Goal: Communication & Community: Answer question/provide support

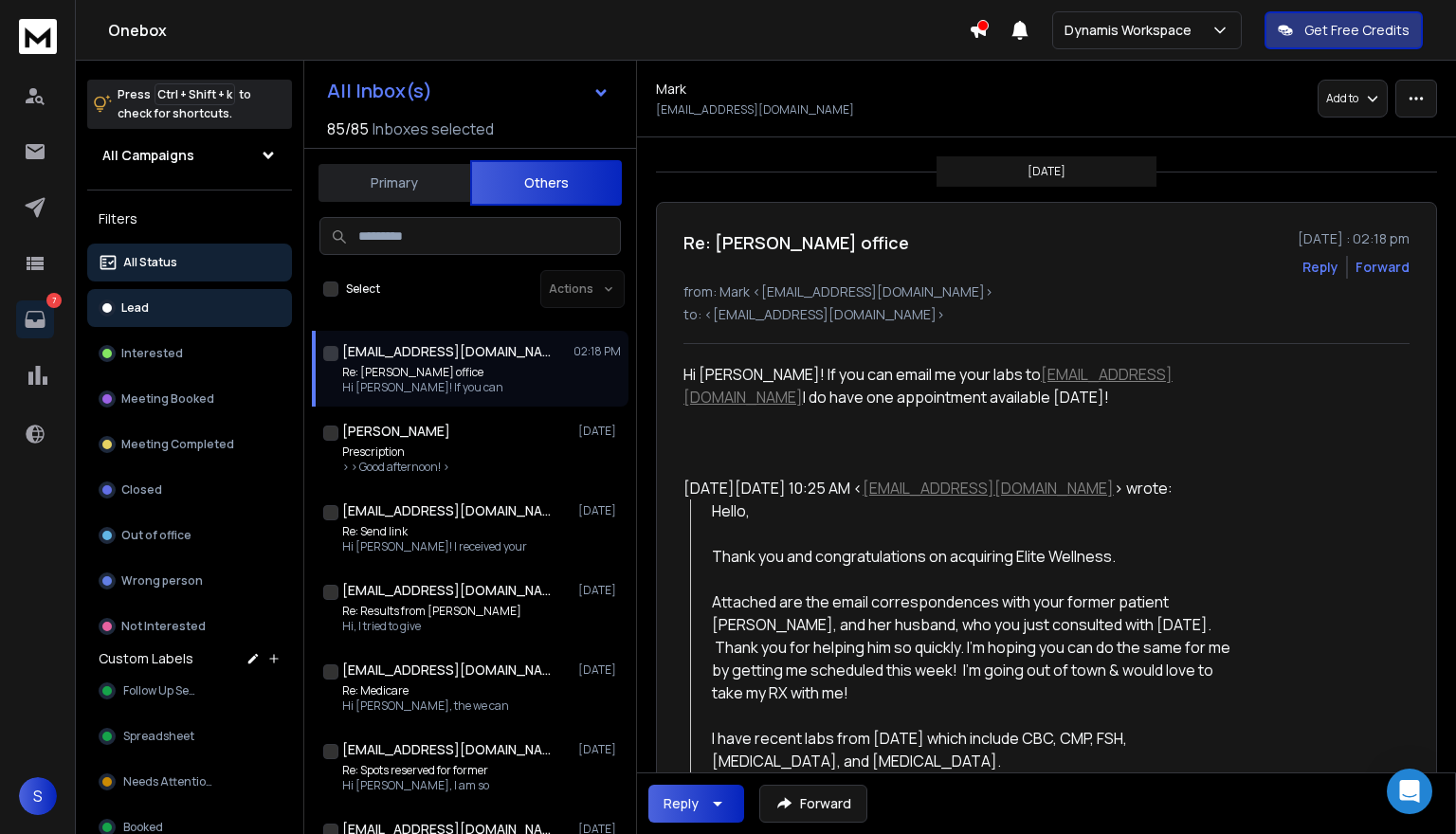
click at [177, 304] on button "Lead" at bounding box center [190, 308] width 205 height 38
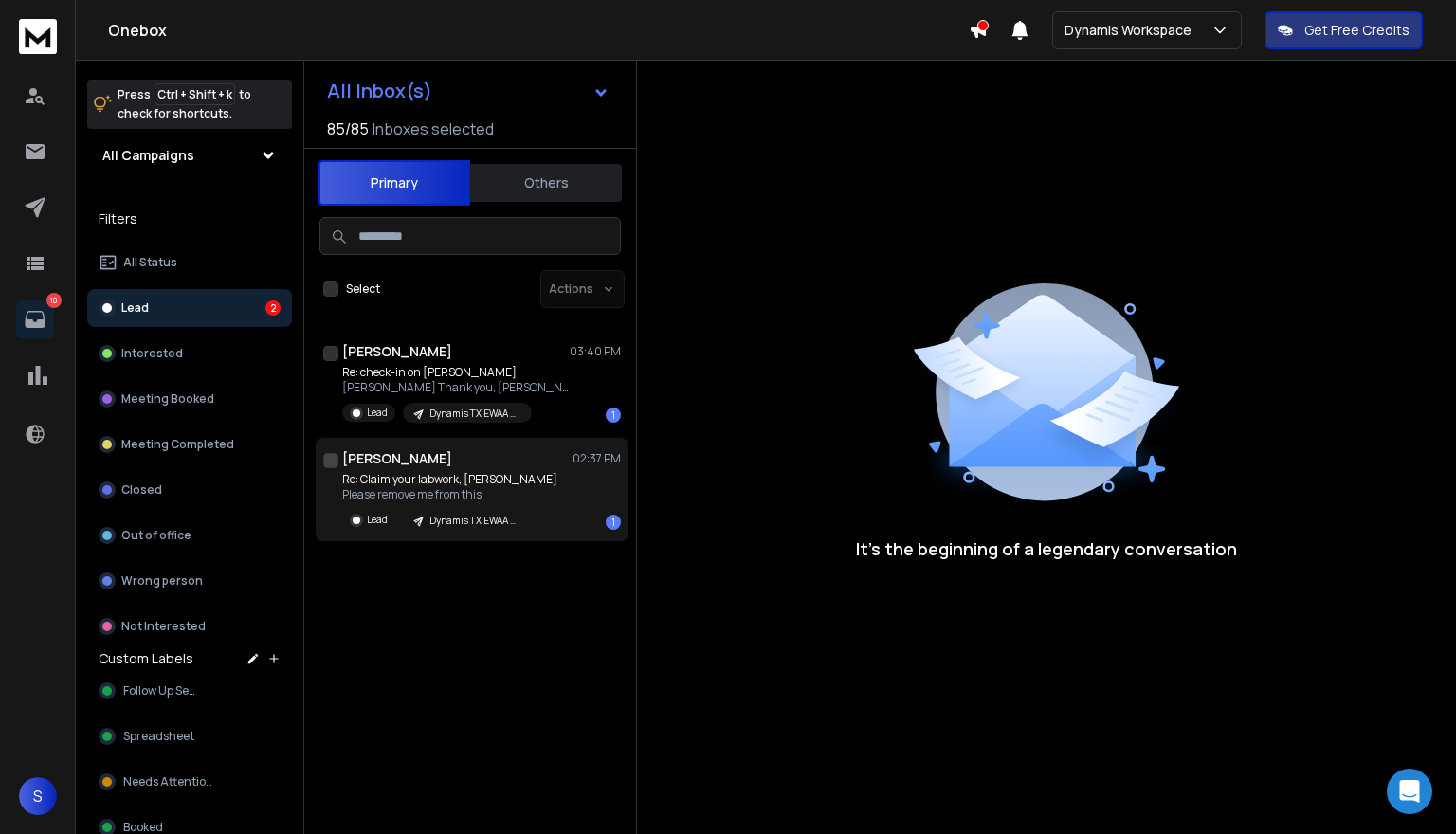
click at [474, 488] on p "Please remove me from this" at bounding box center [450, 495] width 215 height 15
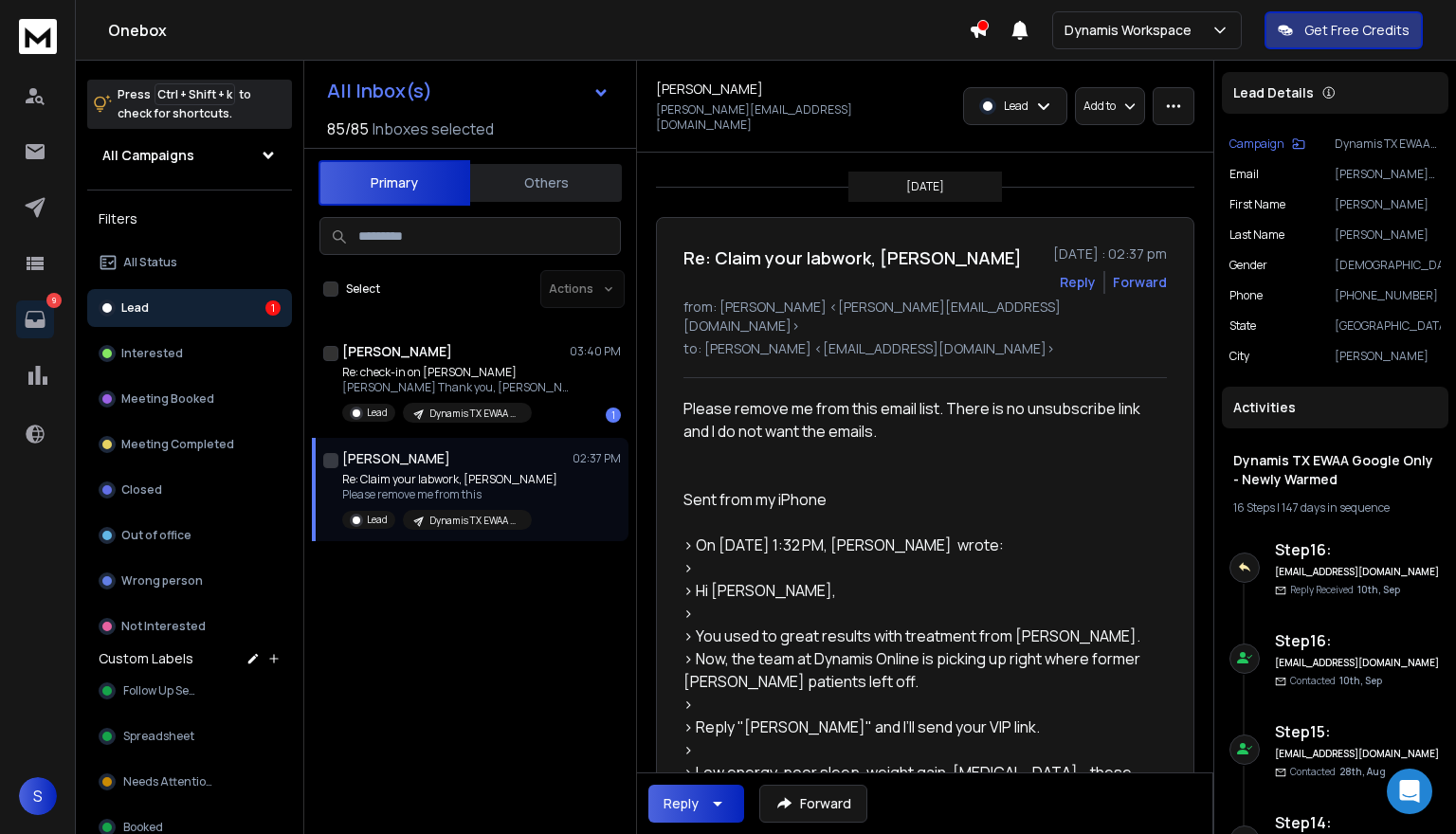
click at [1177, 98] on icon "button" at bounding box center [1173, 106] width 17 height 17
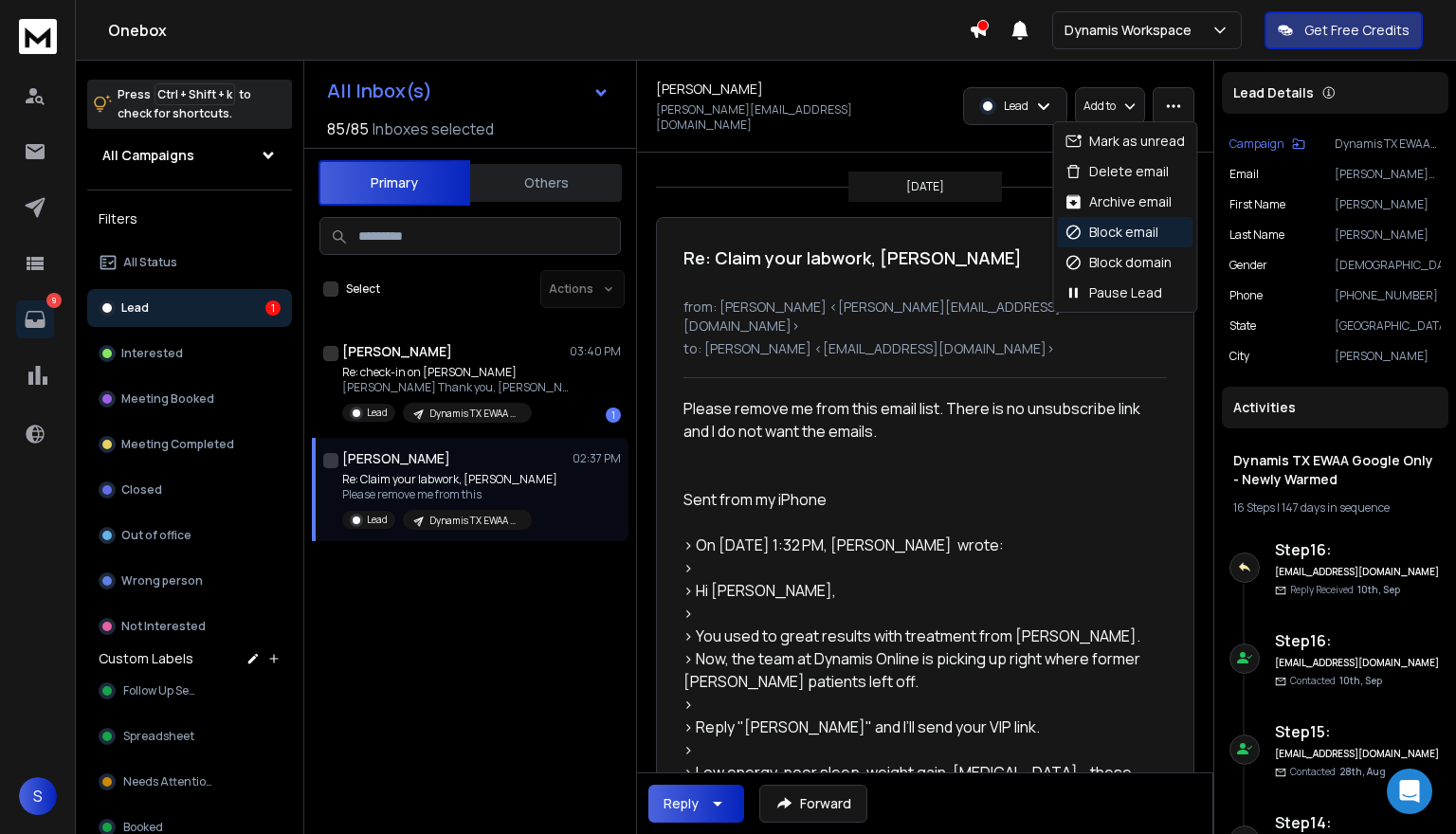
click at [1141, 234] on div "Block email" at bounding box center [1111, 232] width 94 height 19
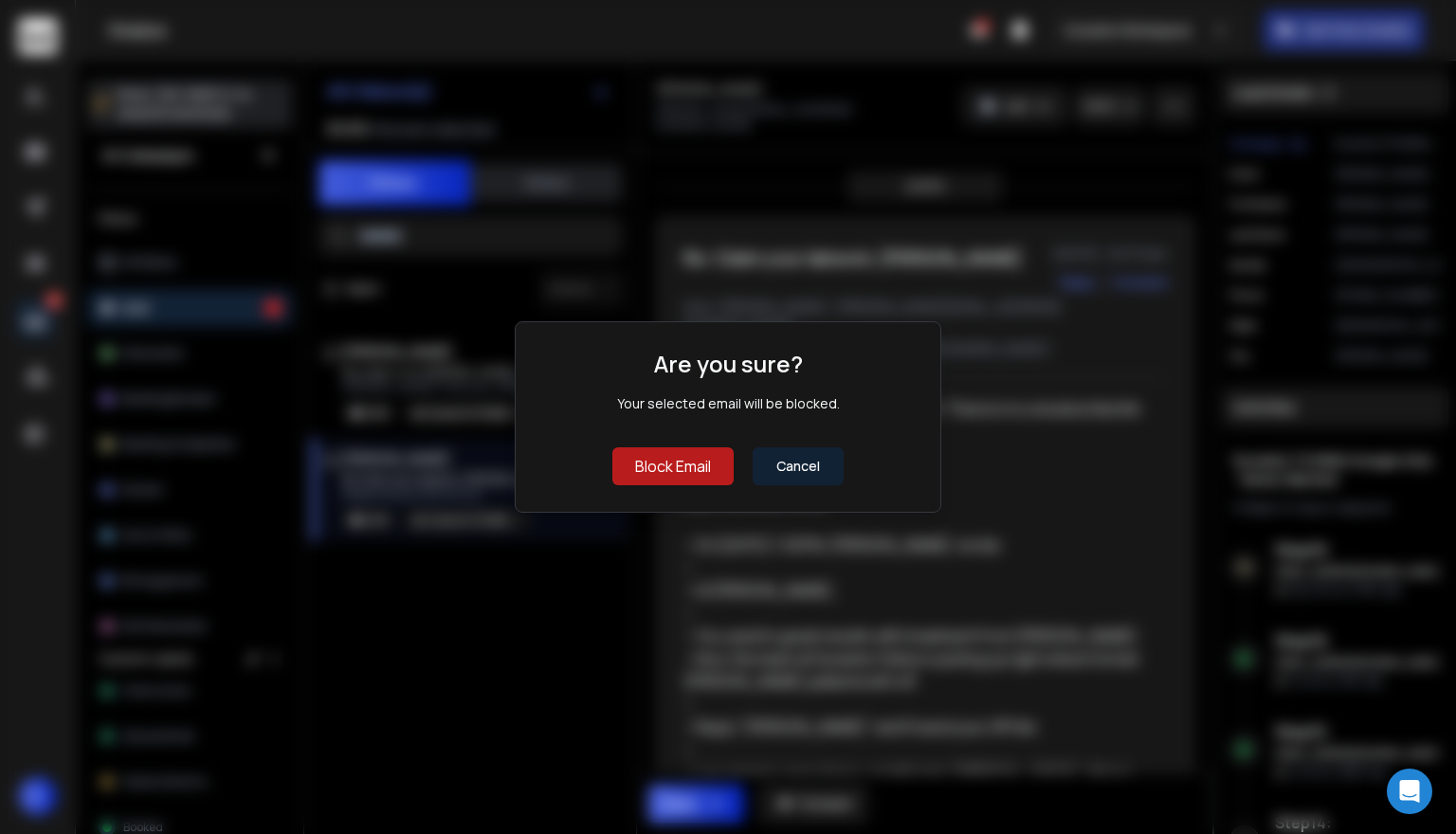
click at [660, 459] on button "Block Email" at bounding box center [673, 467] width 121 height 38
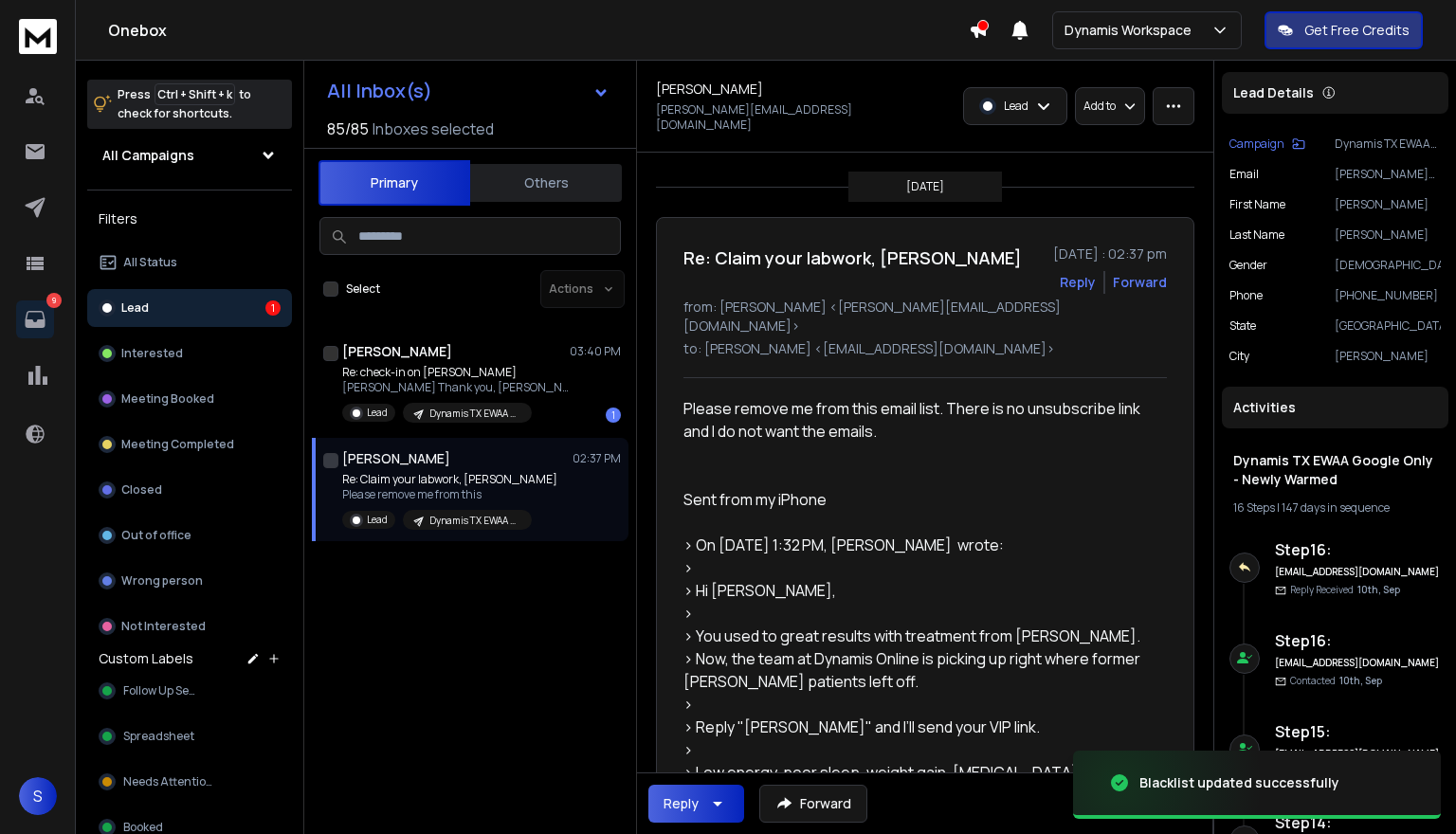
click at [1189, 102] on button "button" at bounding box center [1173, 106] width 42 height 38
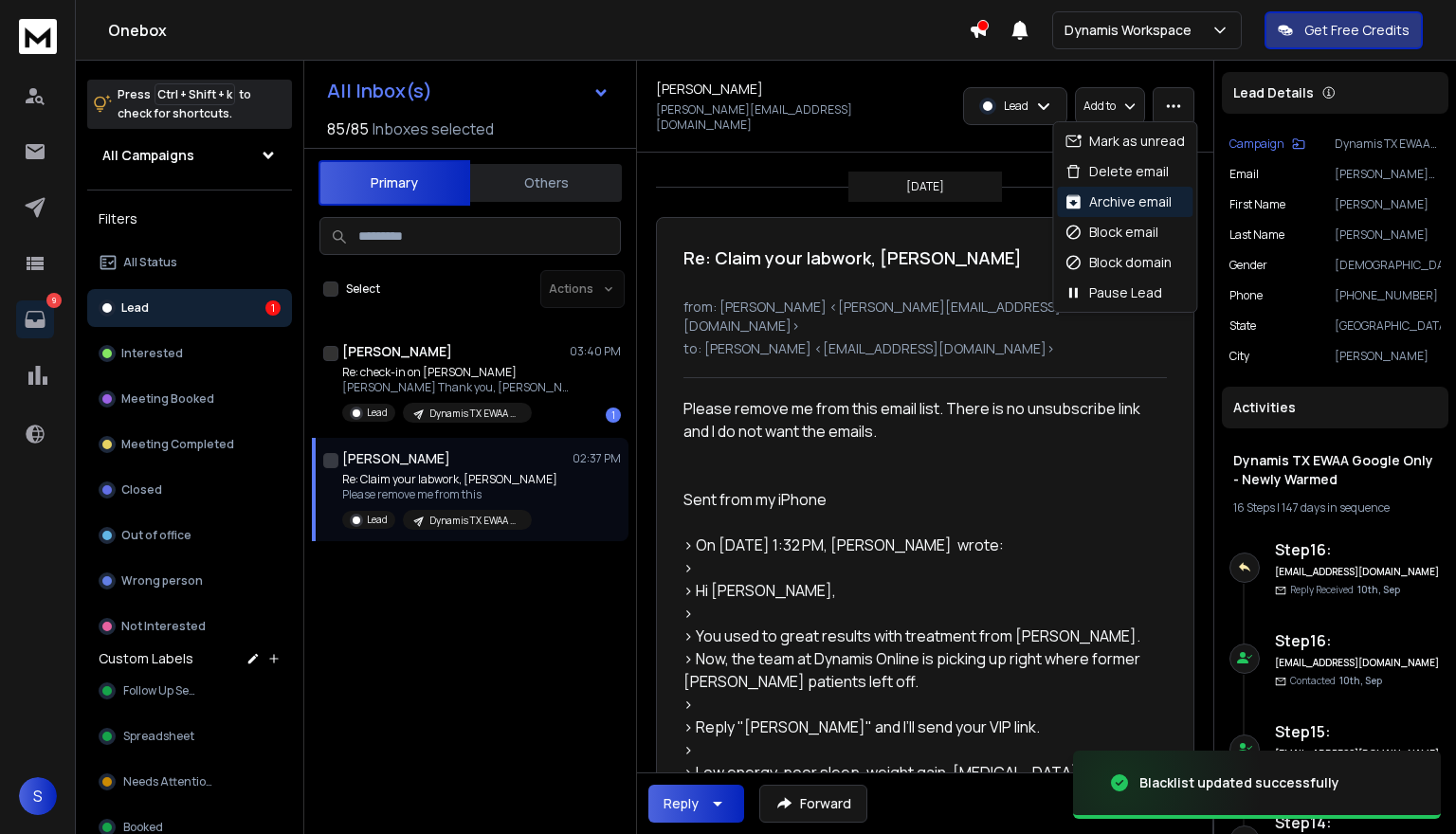
click at [1151, 207] on div "Archive email" at bounding box center [1117, 202] width 107 height 19
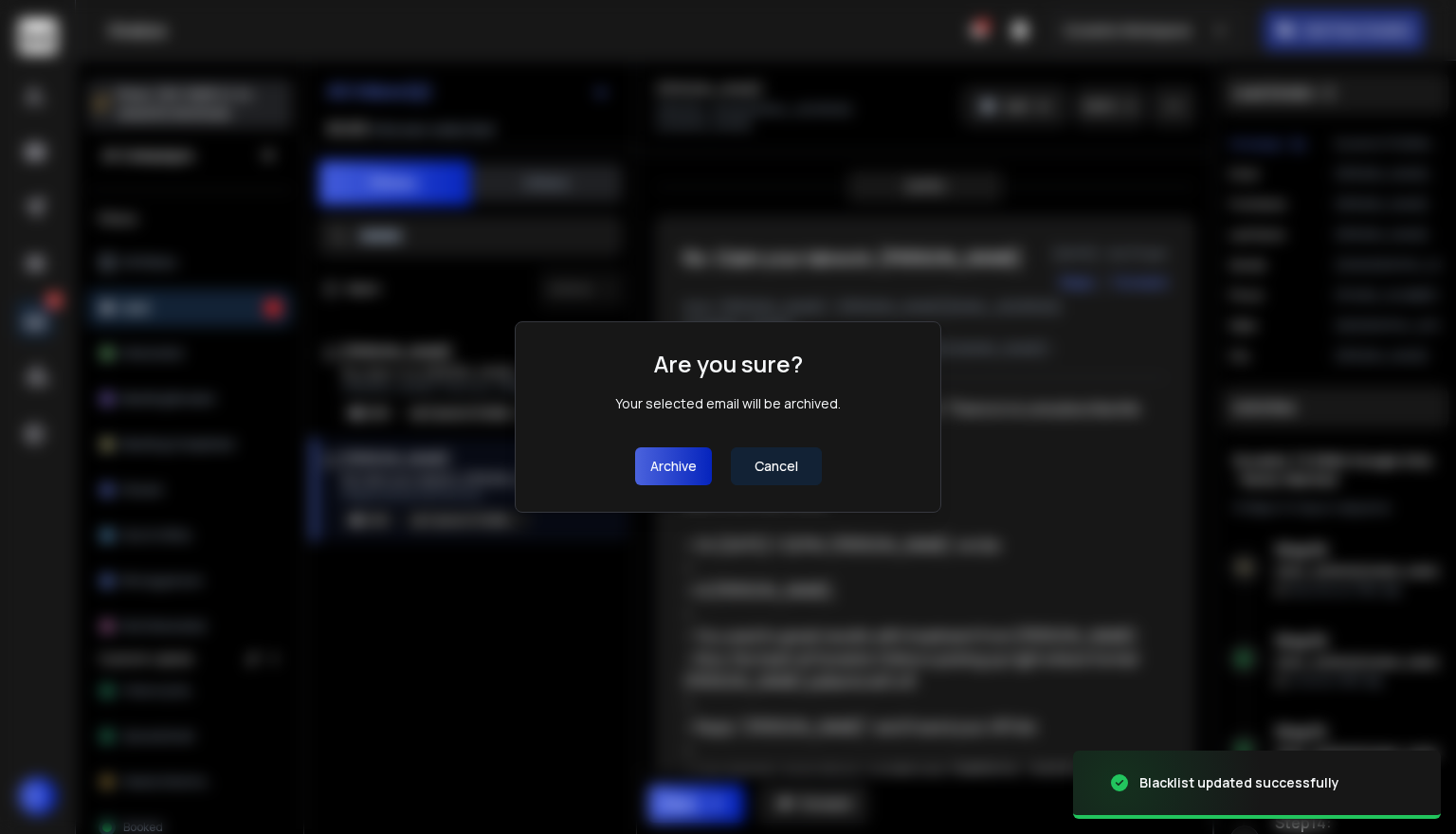
click at [655, 471] on p "archive" at bounding box center [673, 467] width 46 height 19
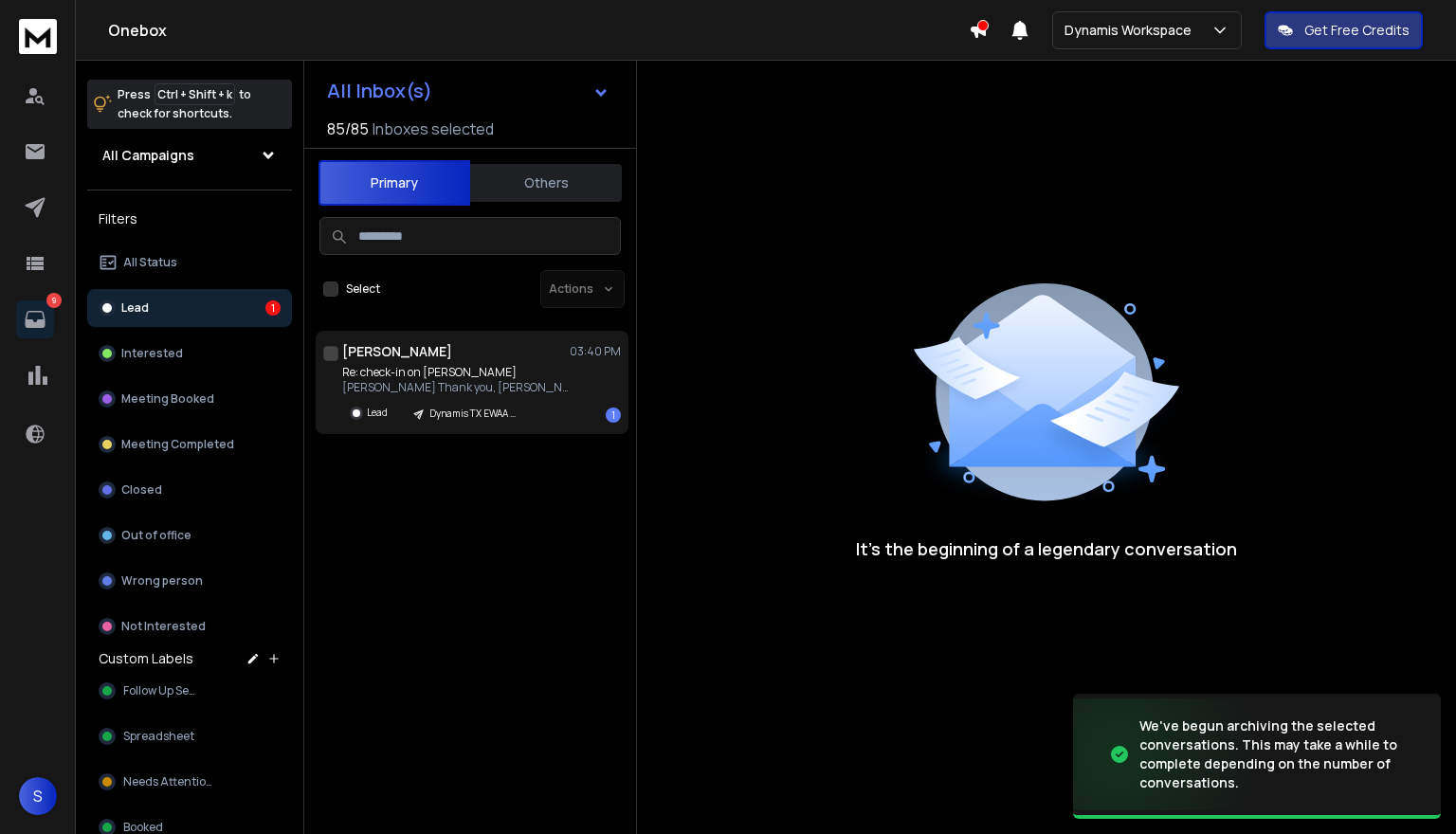
click at [426, 365] on p "Re: check-in on [PERSON_NAME]" at bounding box center [456, 373] width 228 height 15
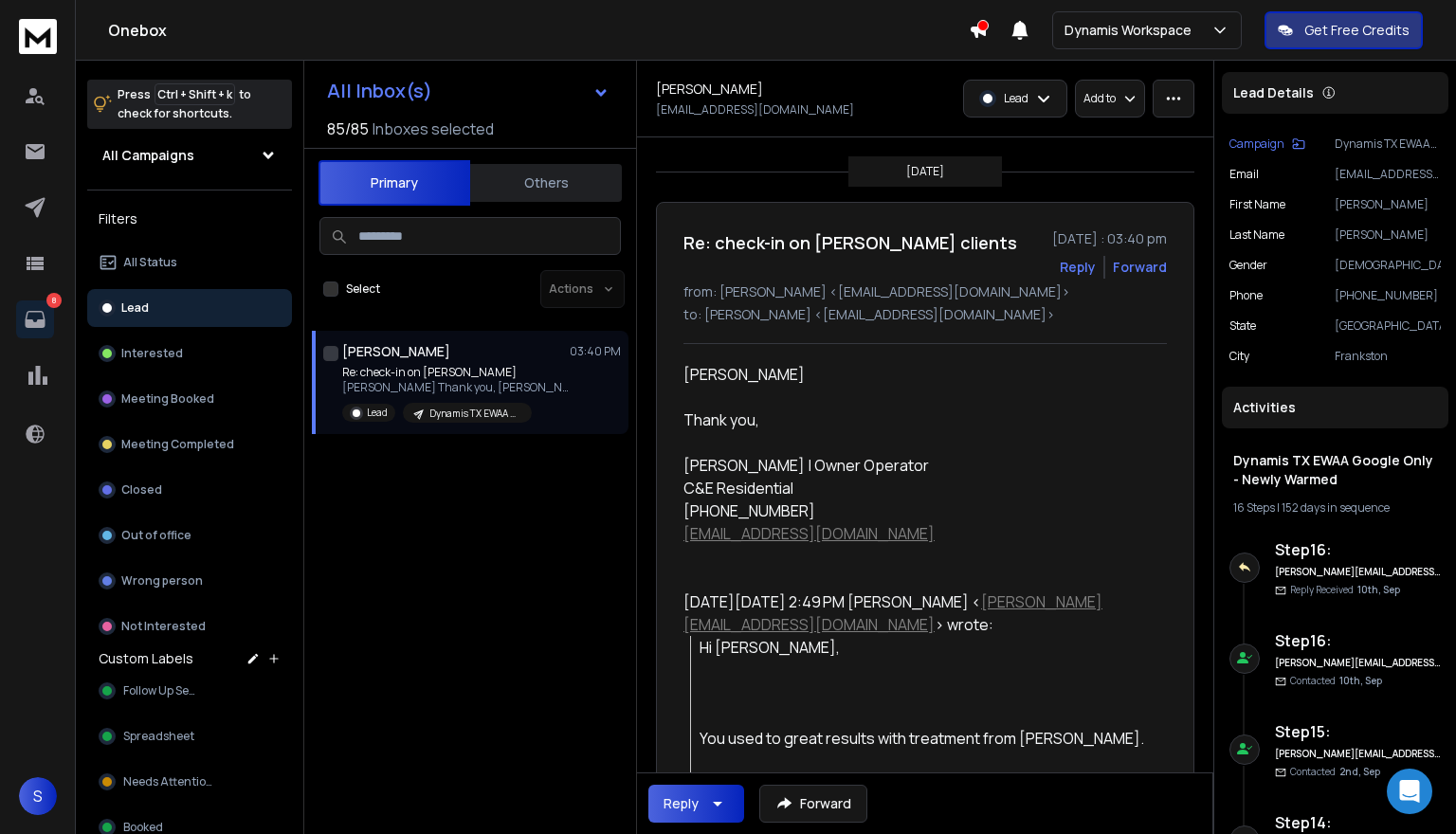
click at [1069, 269] on button "Reply" at bounding box center [1078, 268] width 36 height 19
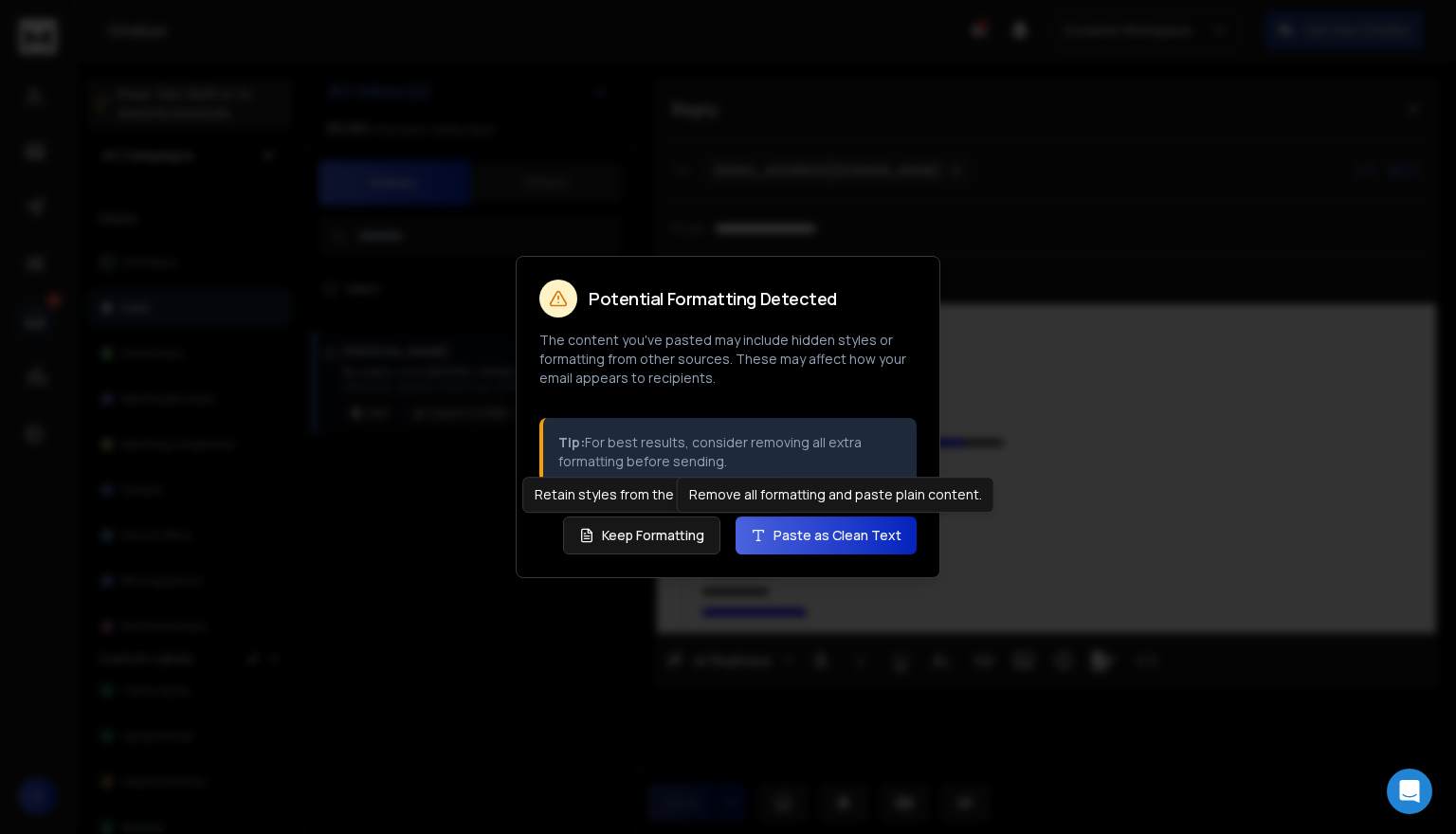
click at [833, 530] on button "Paste as Clean Text" at bounding box center [825, 536] width 181 height 38
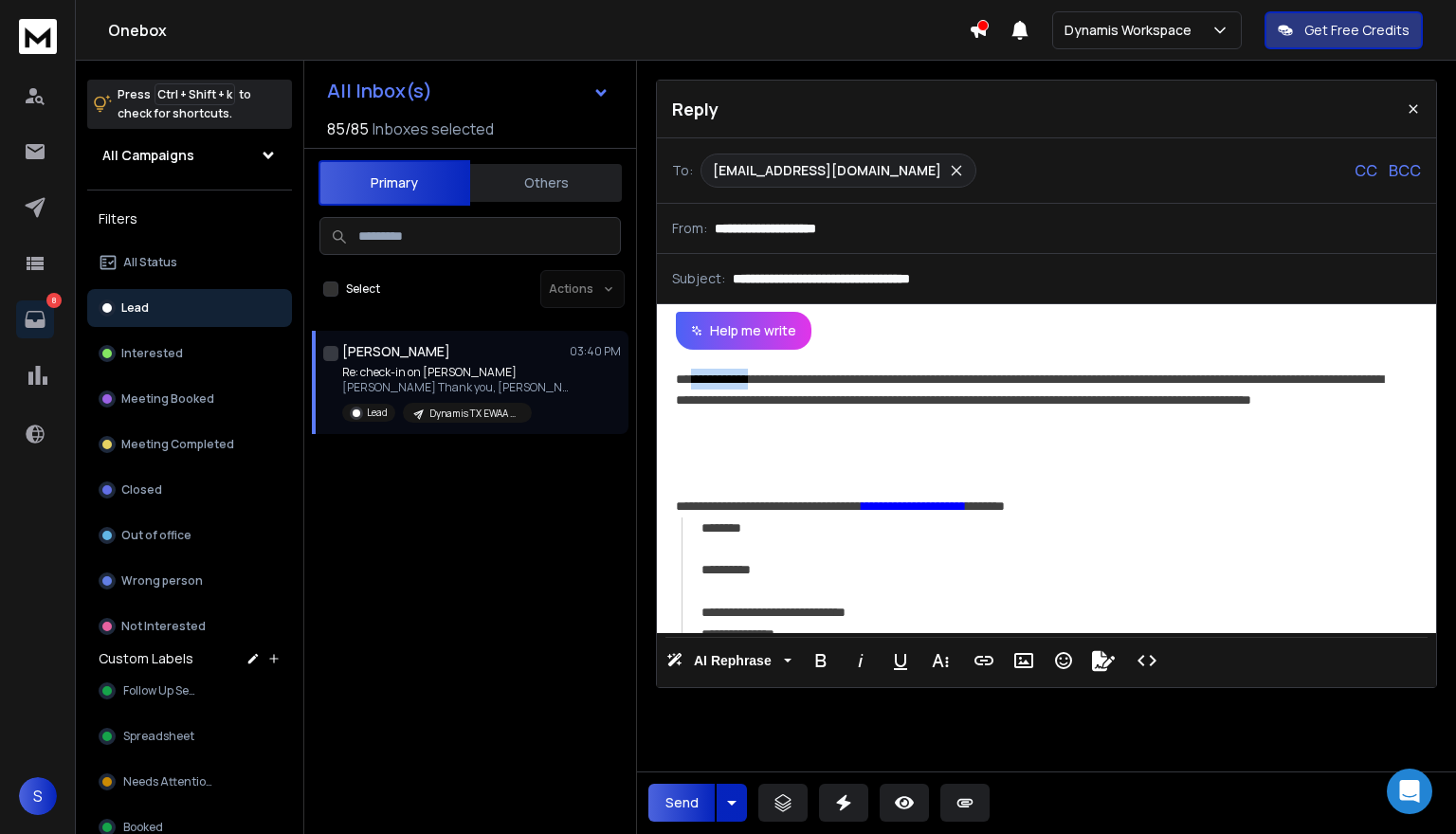
drag, startPoint x: 764, startPoint y: 376, endPoint x: 691, endPoint y: 369, distance: 73.3
click at [691, 369] on div "**********" at bounding box center [1038, 400] width 723 height 64
click at [879, 422] on div "**********" at bounding box center [1038, 400] width 723 height 64
click at [668, 801] on button "Send" at bounding box center [682, 803] width 66 height 38
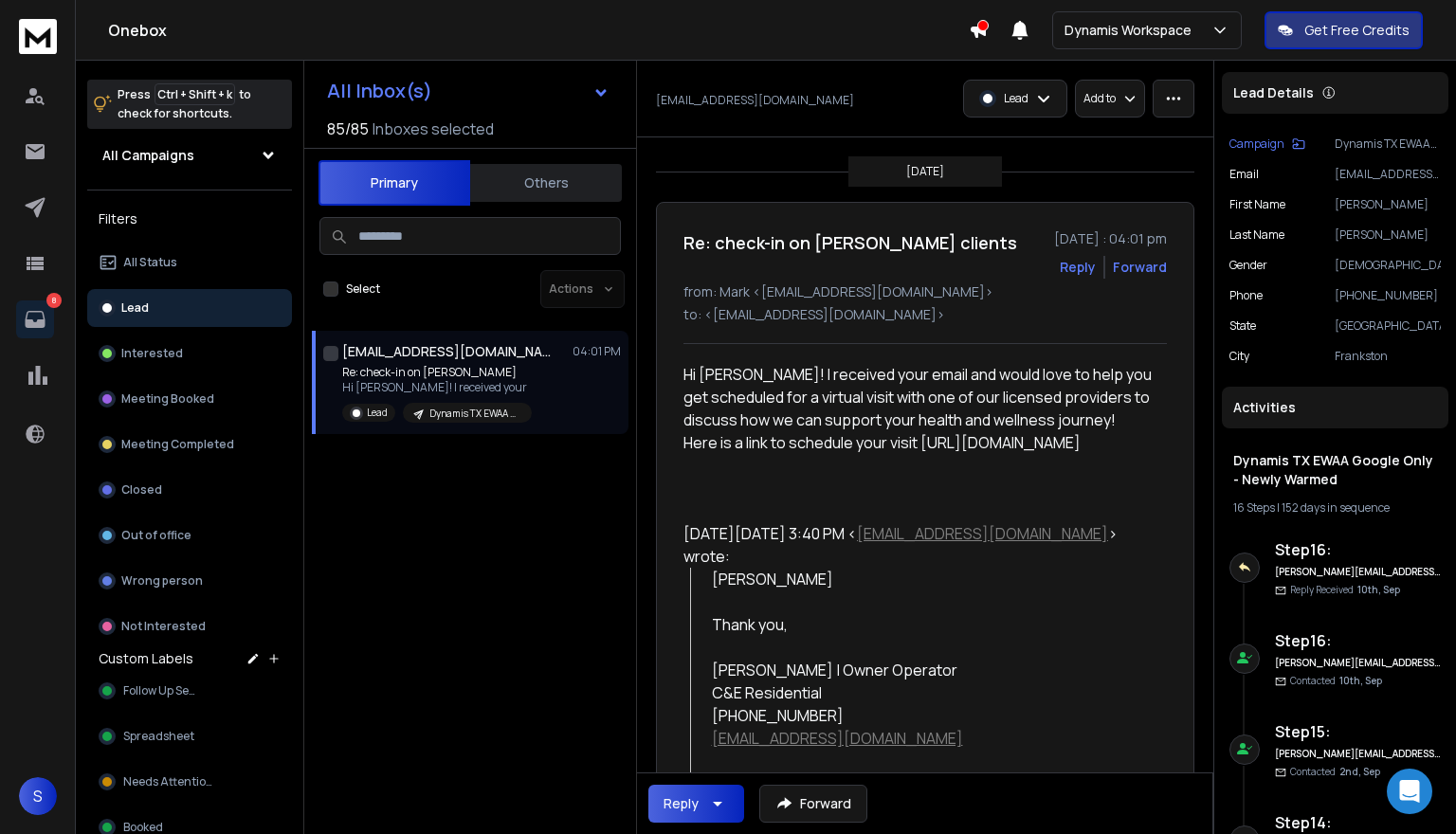
click at [1375, 288] on p "[PHONE_NUMBER]" at bounding box center [1388, 296] width 106 height 15
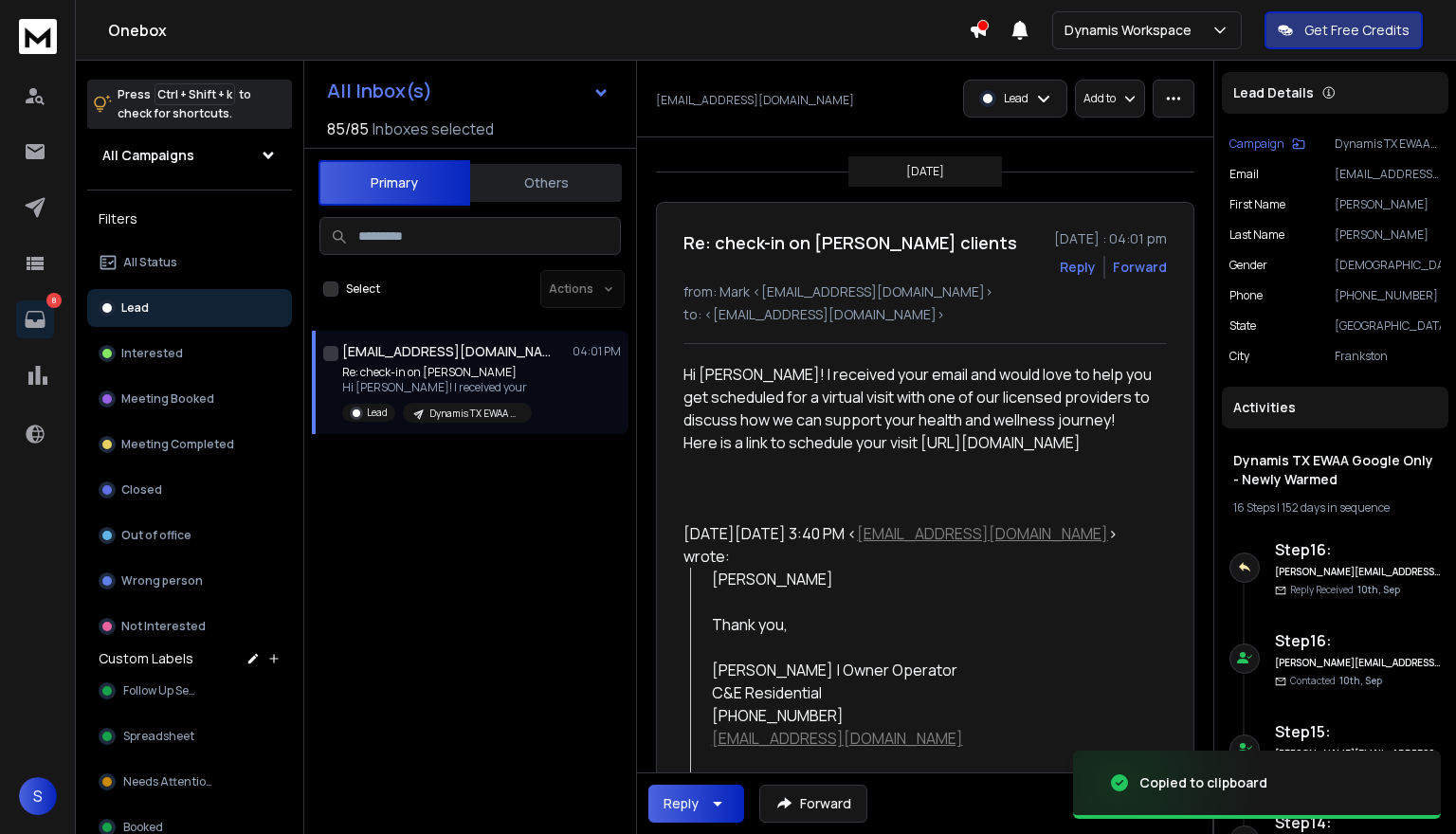
click at [1352, 213] on div "Campaign Dynamis TX EWAA Google Only - Newly Warmed Email [EMAIL_ADDRESS][DOMAI…" at bounding box center [1335, 250] width 227 height 273
click at [1352, 207] on p "[PERSON_NAME]" at bounding box center [1388, 205] width 106 height 15
click at [1353, 230] on p "[PERSON_NAME]" at bounding box center [1388, 235] width 106 height 15
